Goal: Navigation & Orientation: Find specific page/section

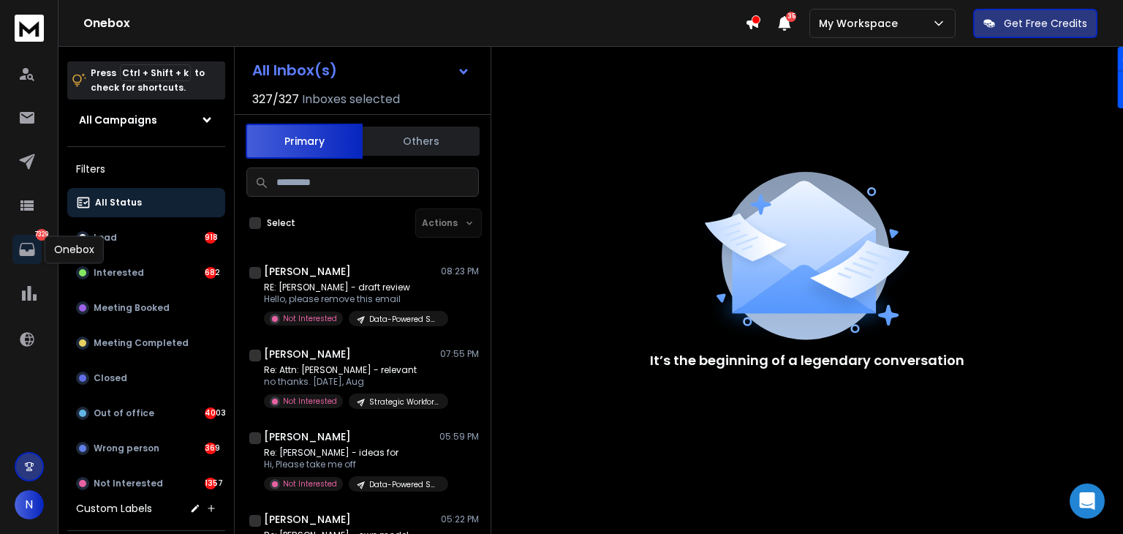
click at [29, 246] on icon at bounding box center [27, 250] width 18 height 18
click at [29, 247] on icon at bounding box center [27, 250] width 18 height 18
click at [30, 126] on icon at bounding box center [27, 118] width 18 height 18
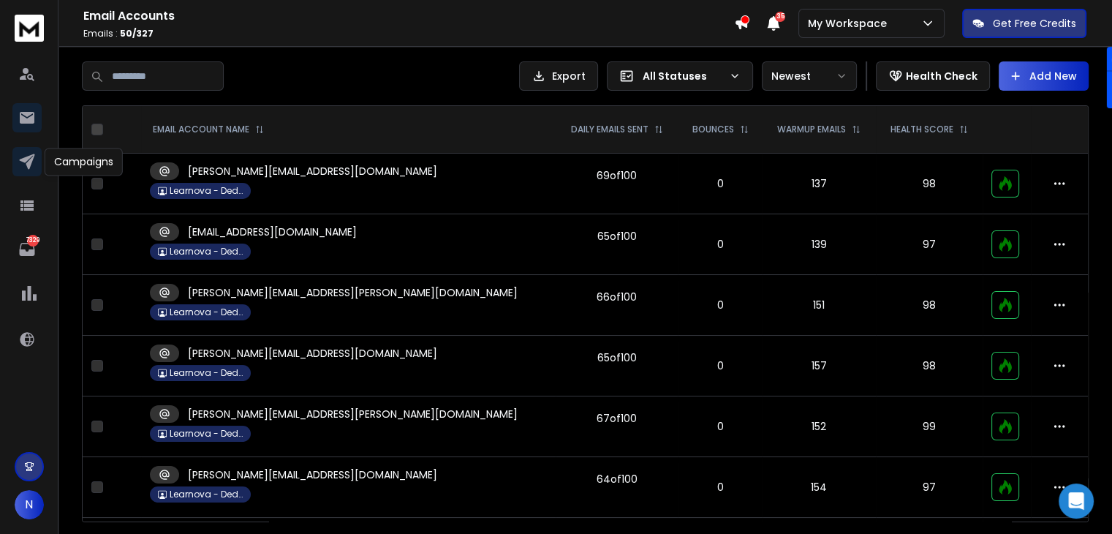
click at [34, 167] on icon at bounding box center [27, 162] width 18 height 18
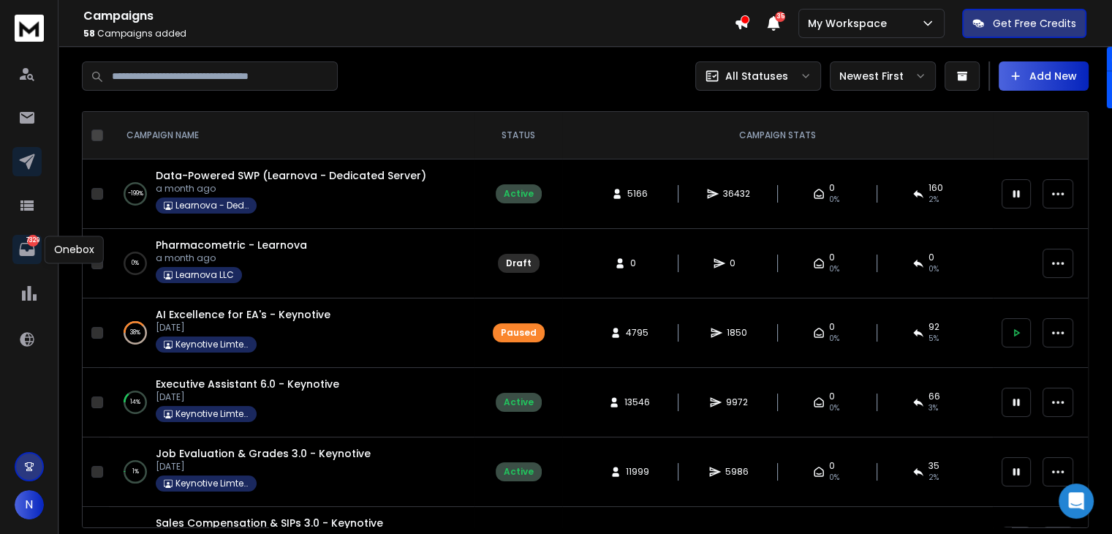
click at [27, 238] on p "7329" at bounding box center [33, 241] width 12 height 12
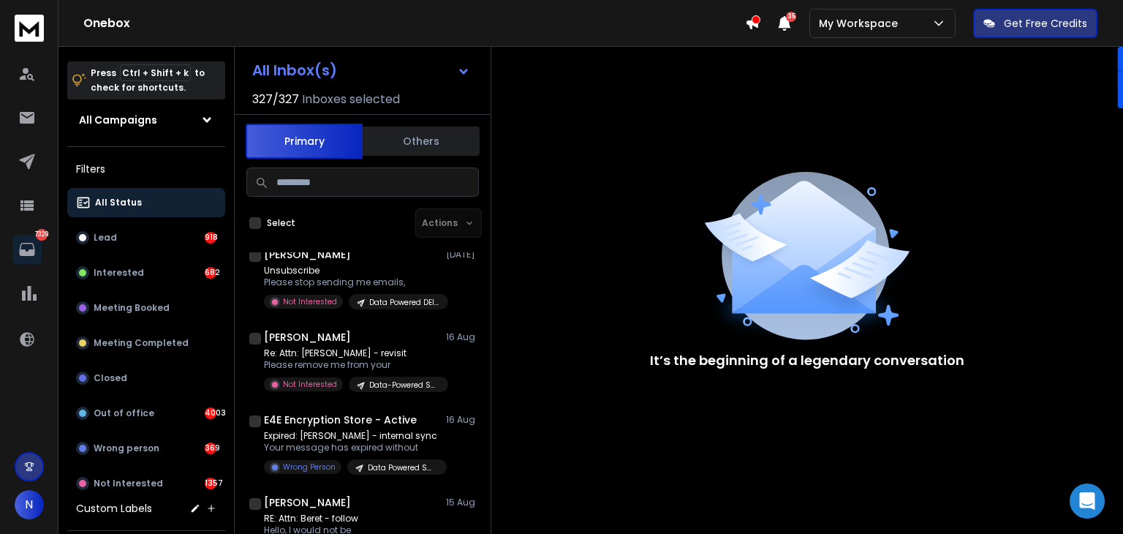
scroll to position [1463, 0]
